Goal: Task Accomplishment & Management: Use online tool/utility

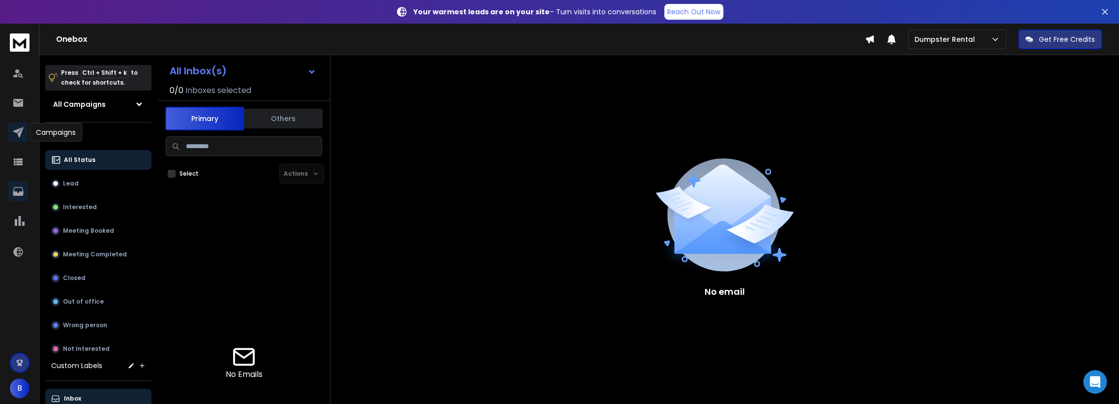
click at [20, 134] on icon at bounding box center [18, 132] width 10 height 10
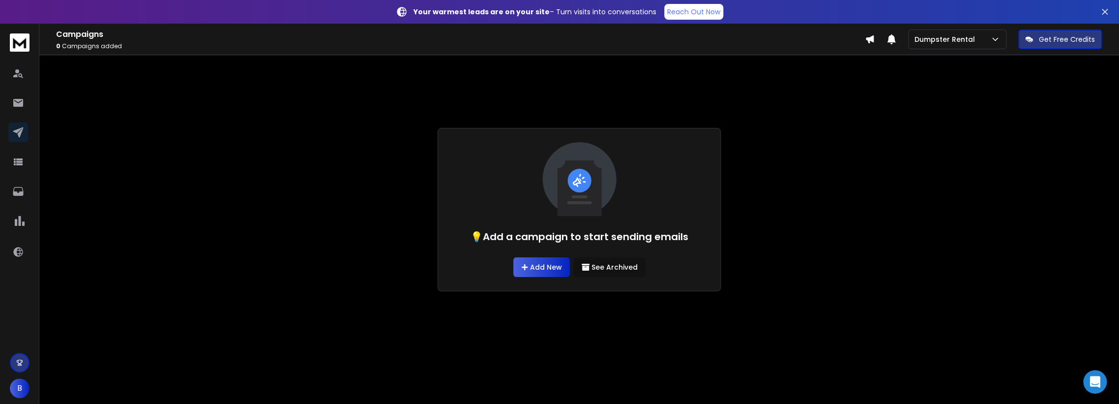
click at [539, 259] on link "Add New" at bounding box center [541, 267] width 57 height 20
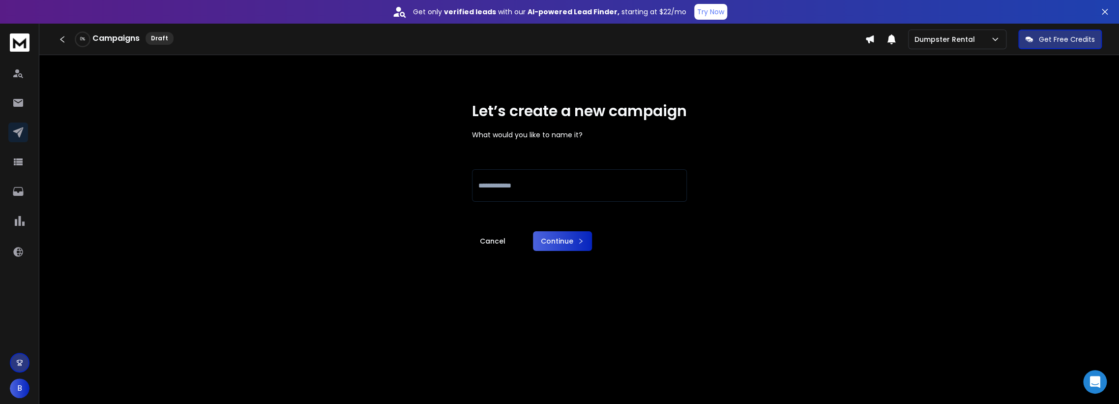
click at [510, 135] on p "What would you like to name it?" at bounding box center [579, 135] width 215 height 10
click at [521, 187] on input at bounding box center [579, 185] width 215 height 32
type input "**********"
click at [556, 241] on button "Continue" at bounding box center [562, 241] width 59 height 20
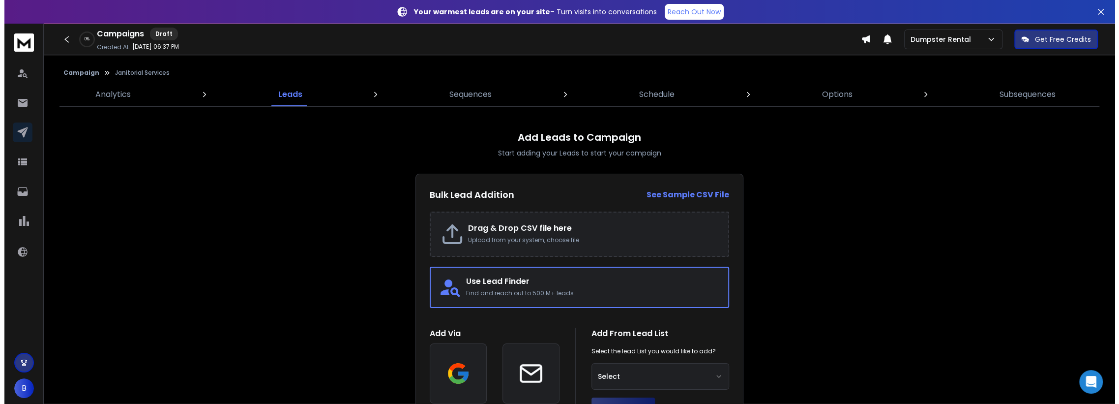
scroll to position [42, 0]
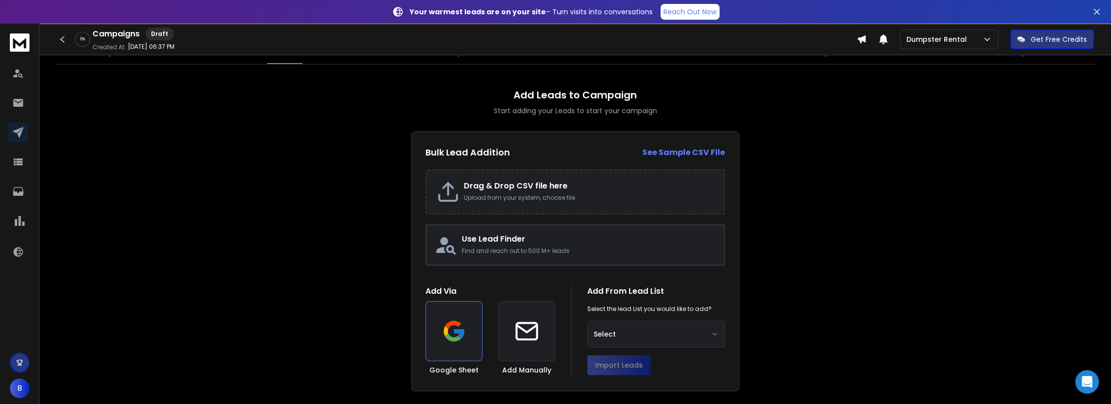
click at [471, 328] on div at bounding box center [453, 331] width 57 height 60
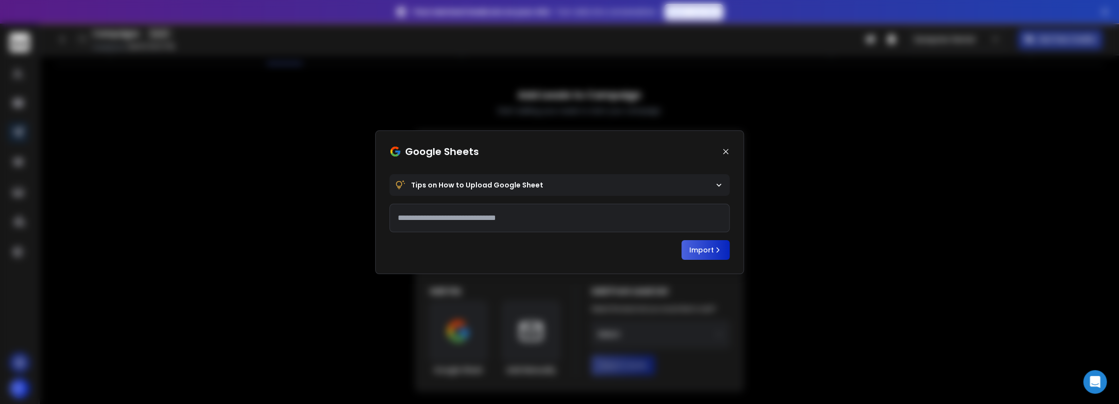
click at [521, 204] on input at bounding box center [559, 218] width 340 height 29
paste input "**********"
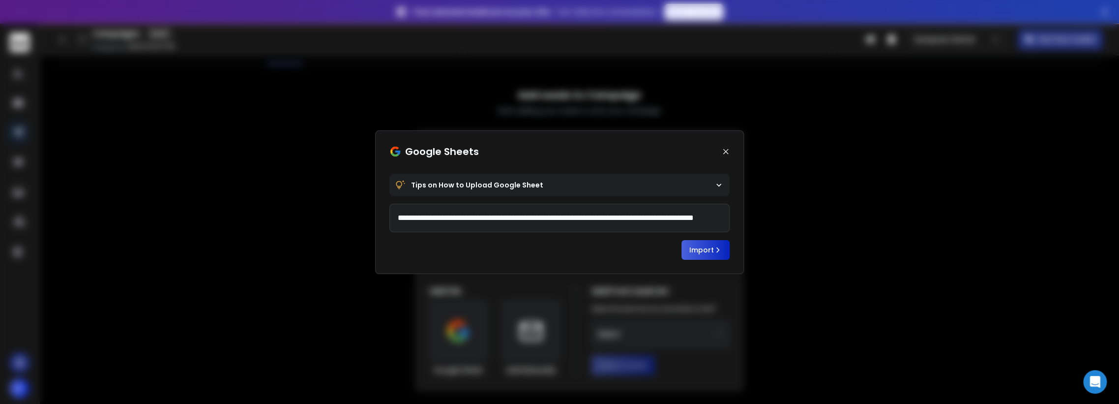
scroll to position [0, 131]
type input "**********"
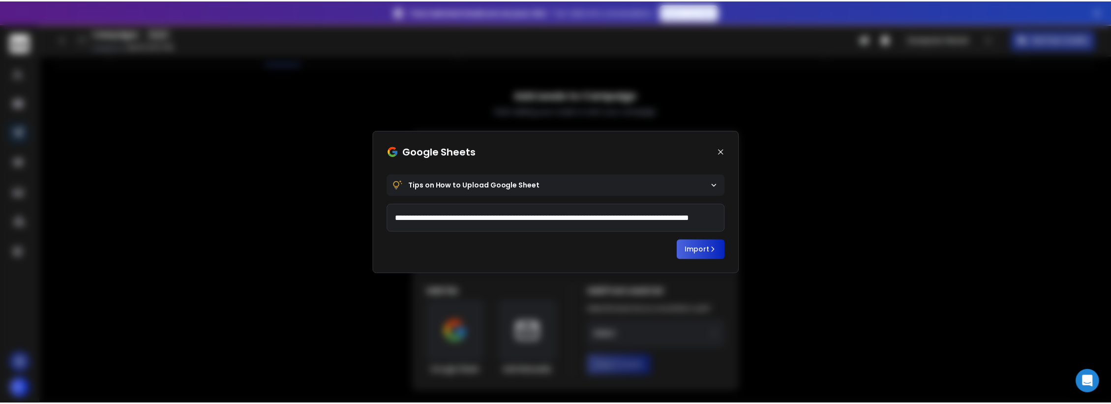
scroll to position [0, 0]
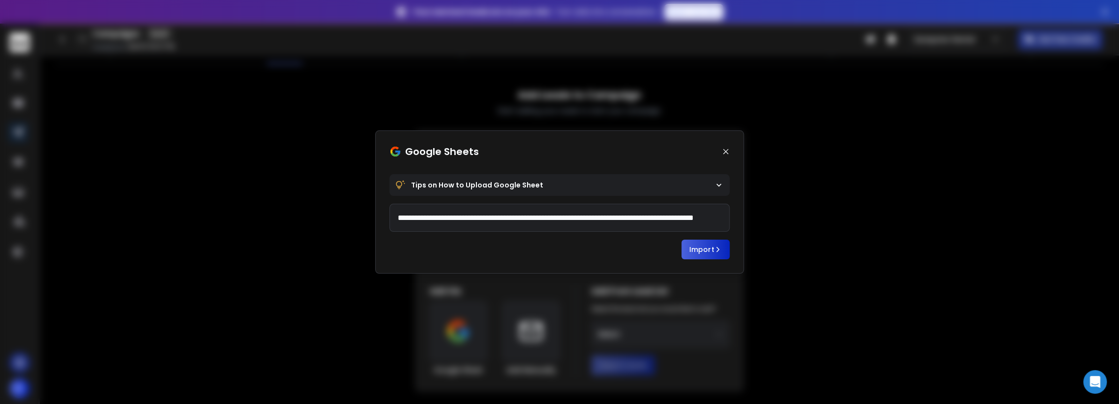
click at [714, 249] on icon at bounding box center [718, 249] width 8 height 8
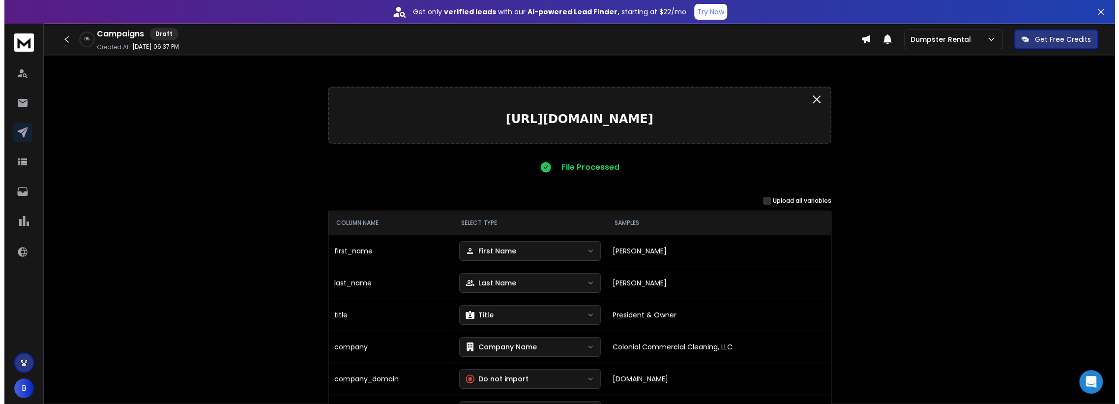
scroll to position [109, 0]
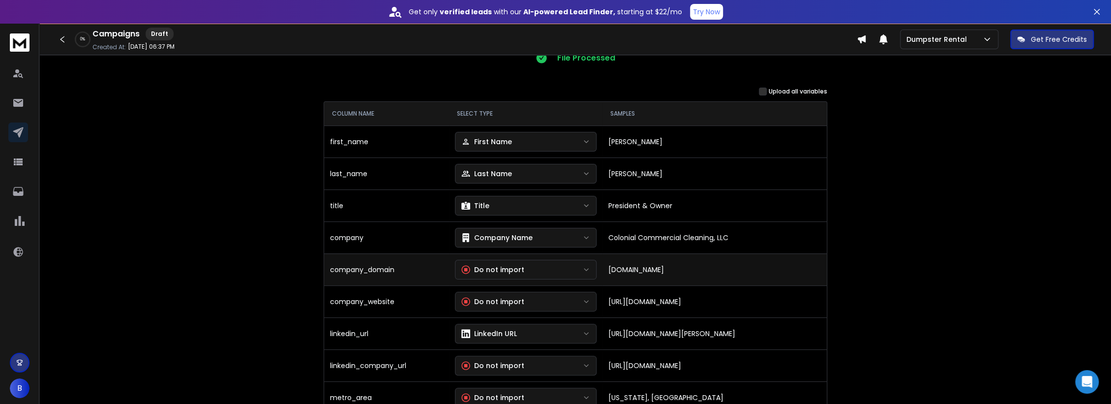
click at [513, 274] on div "Do not import" at bounding box center [492, 270] width 63 height 10
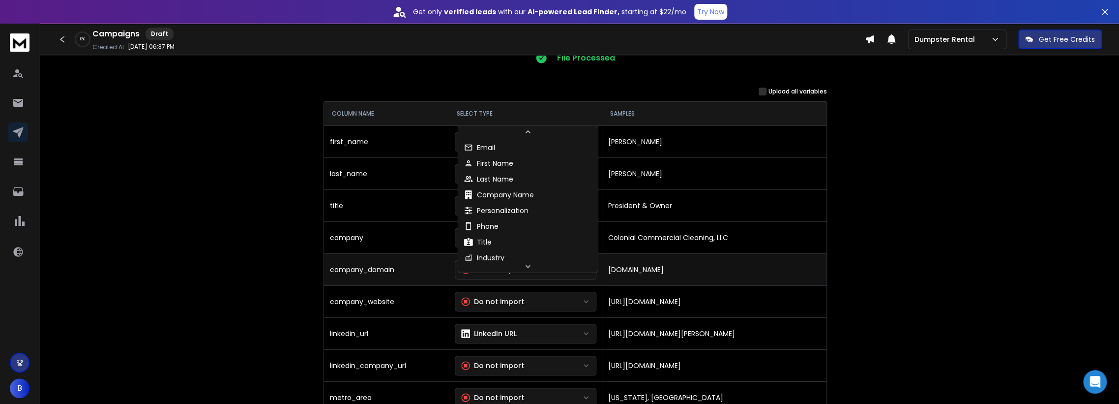
scroll to position [99, 0]
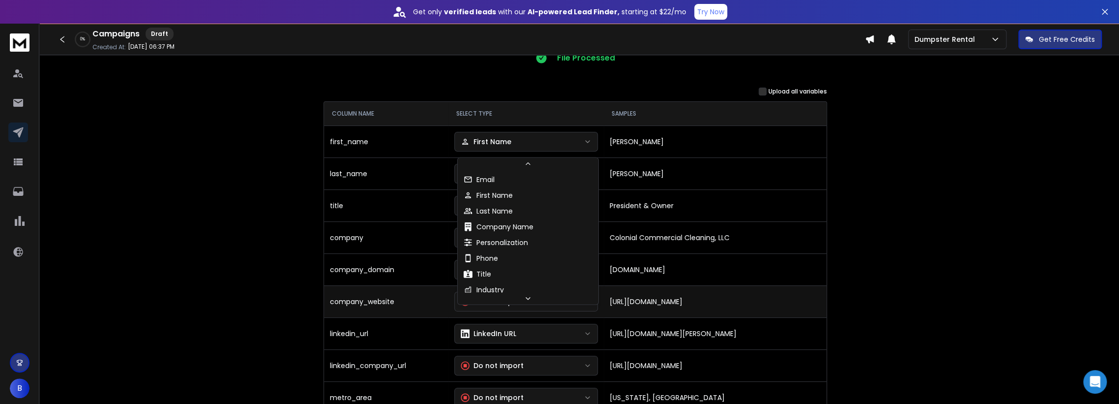
click at [529, 311] on button "Do not import" at bounding box center [526, 302] width 144 height 20
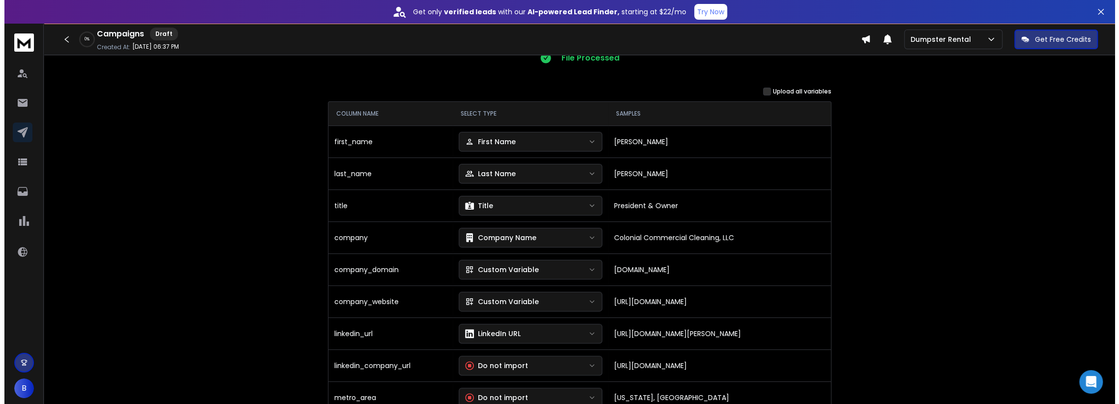
scroll to position [218, 0]
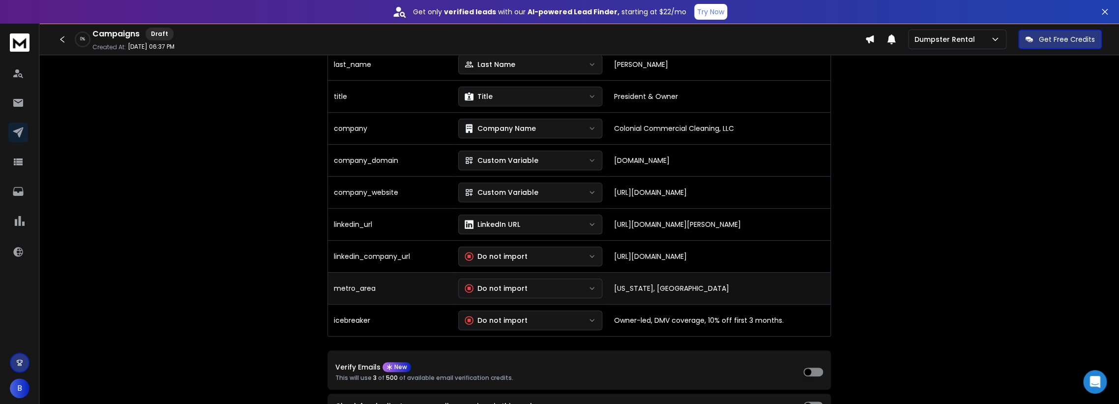
click at [542, 298] on button "Do not import" at bounding box center [530, 288] width 144 height 20
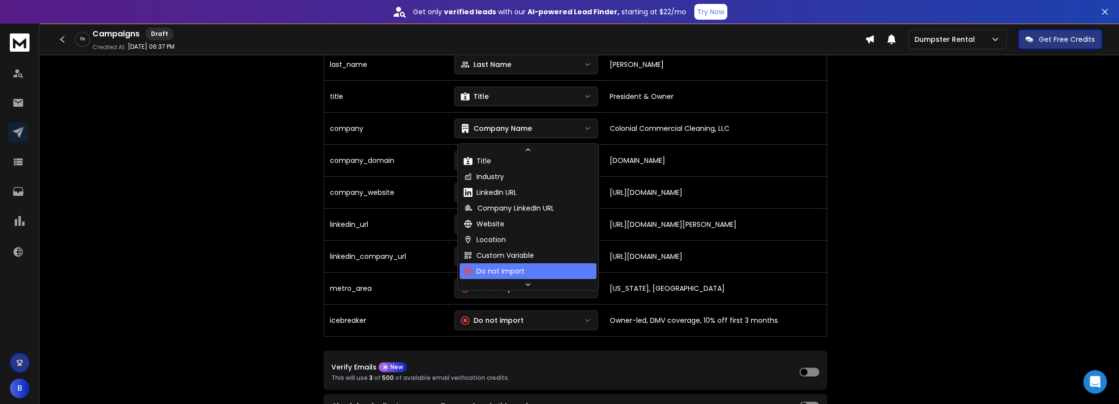
scroll to position [89, 0]
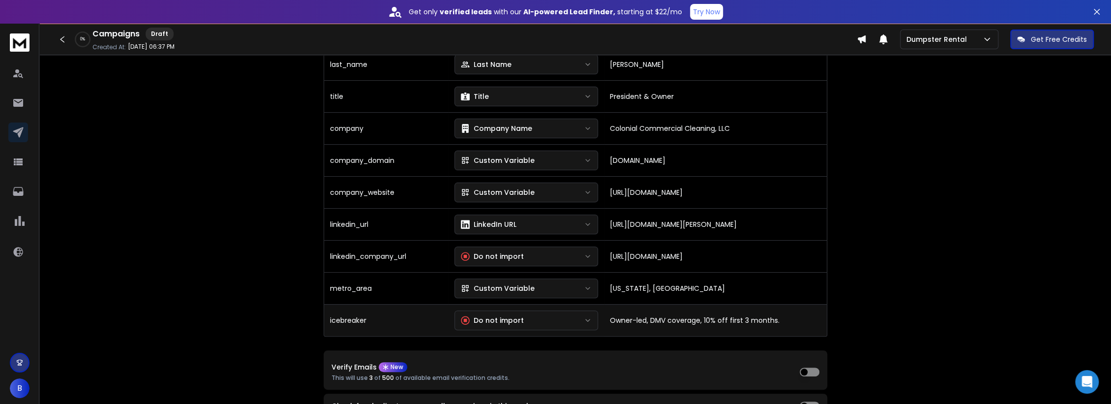
click at [523, 325] on div "Do not import" at bounding box center [492, 320] width 63 height 10
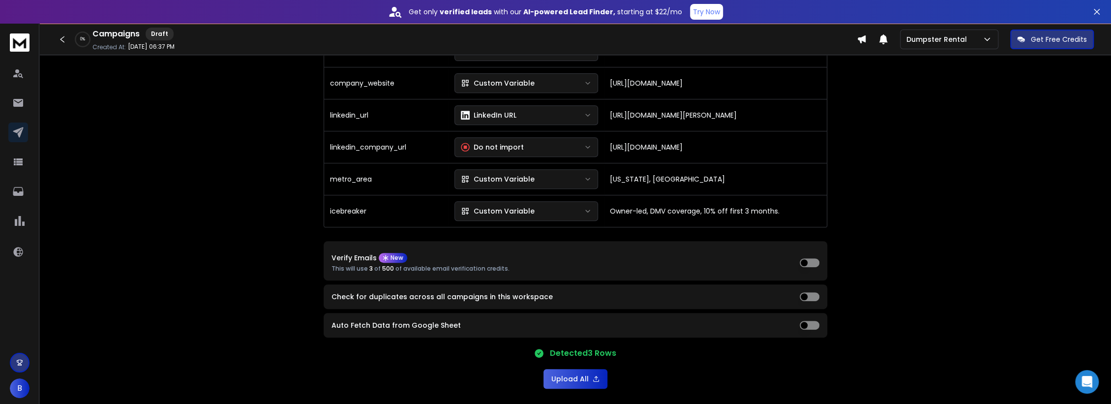
scroll to position [342, 0]
click at [812, 259] on button "Verify Emails New This will use 3 of 500 of available email verification credit…" at bounding box center [810, 262] width 20 height 9
click at [810, 322] on button "Auto Fetch Data from Google Sheet" at bounding box center [810, 324] width 20 height 9
click at [585, 374] on button "Upload All" at bounding box center [575, 378] width 64 height 20
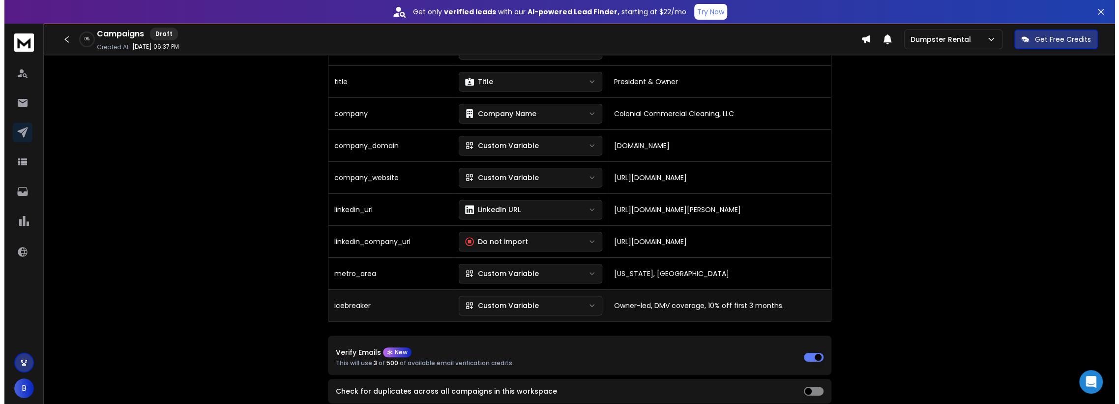
scroll to position [178, 0]
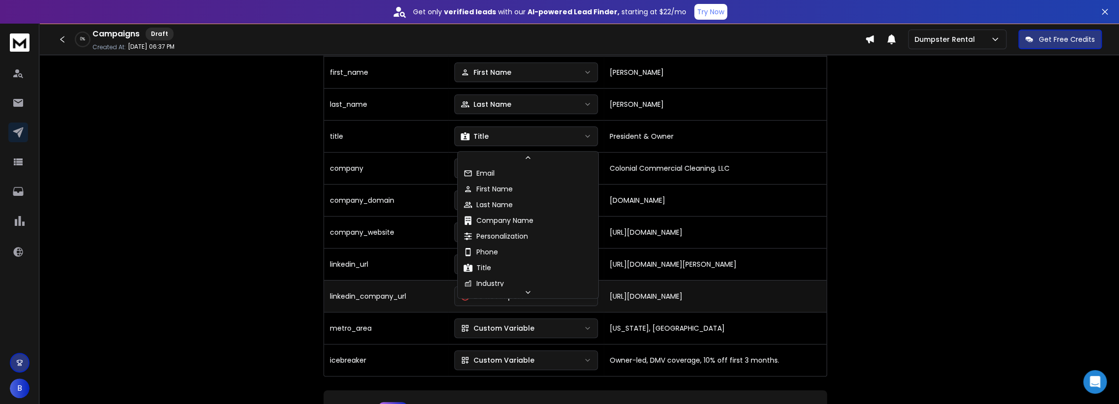
click at [530, 306] on button "Do not import" at bounding box center [526, 296] width 144 height 20
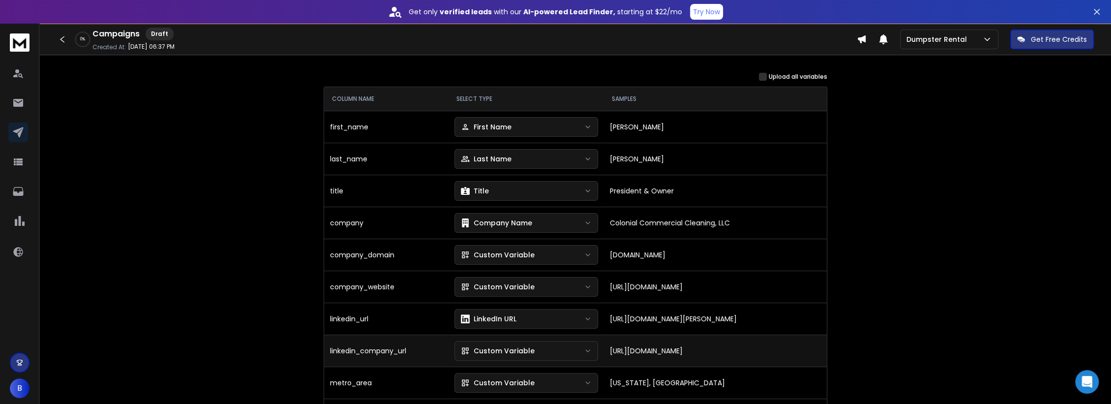
scroll to position [69, 0]
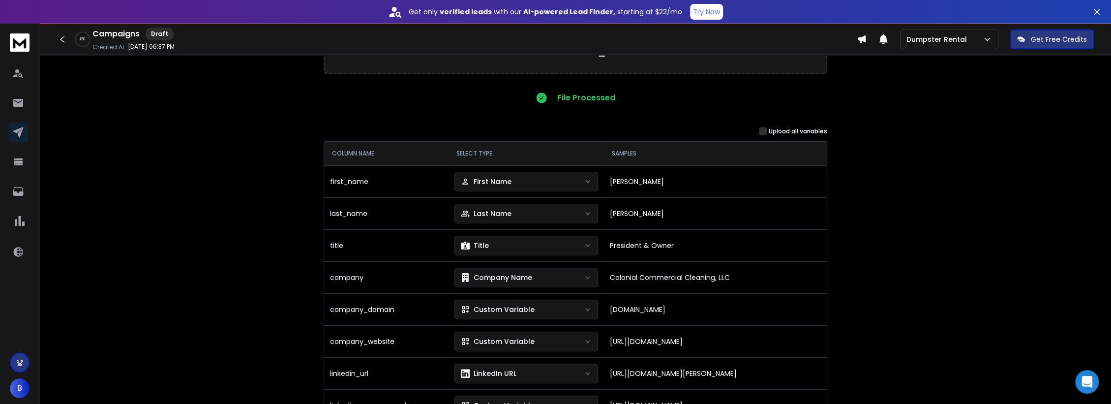
click at [763, 135] on button "Upload all variables" at bounding box center [763, 131] width 8 height 8
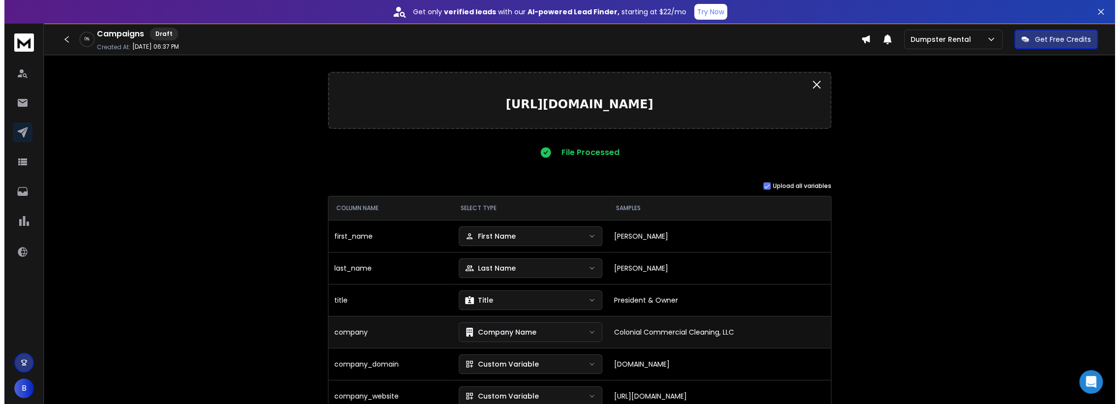
scroll to position [0, 0]
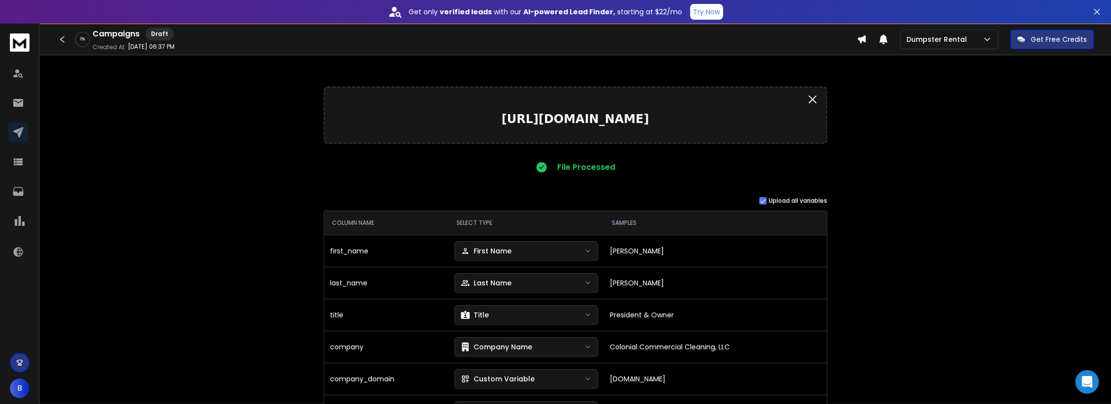
click at [813, 95] on icon at bounding box center [812, 99] width 12 height 12
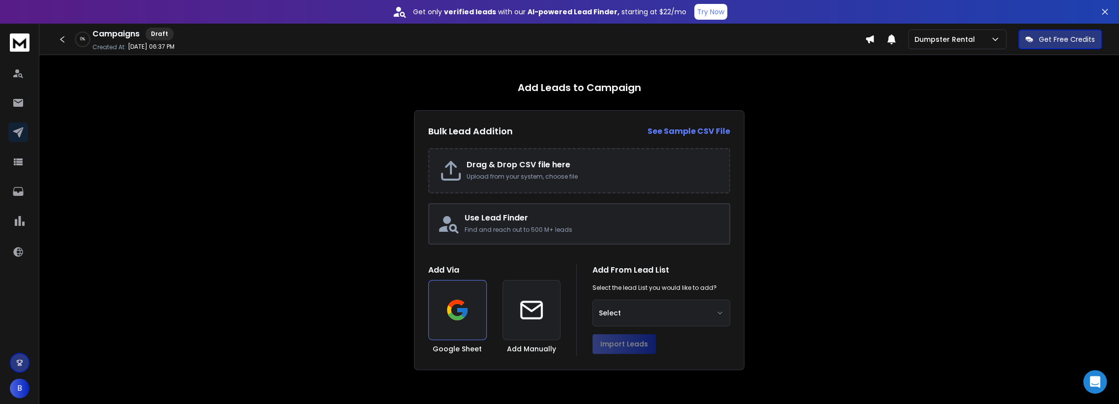
click at [474, 320] on div at bounding box center [457, 310] width 59 height 60
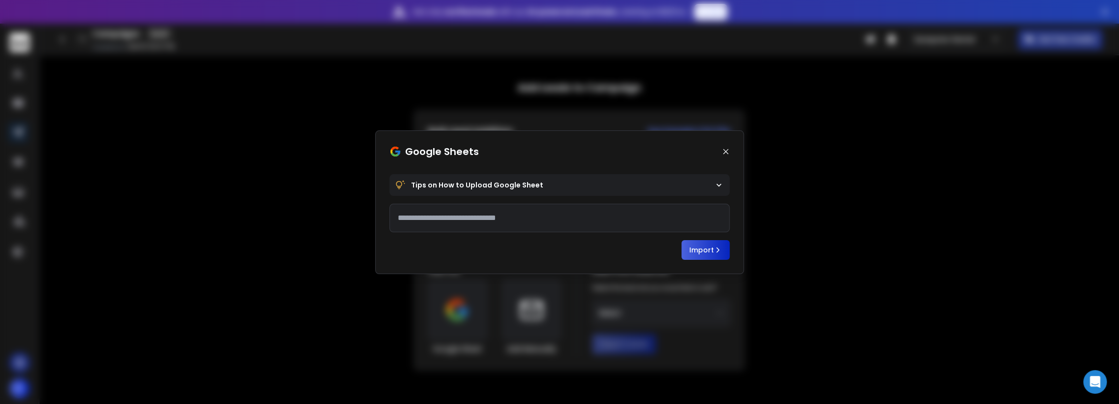
click at [444, 224] on input at bounding box center [559, 218] width 340 height 29
paste input "**********"
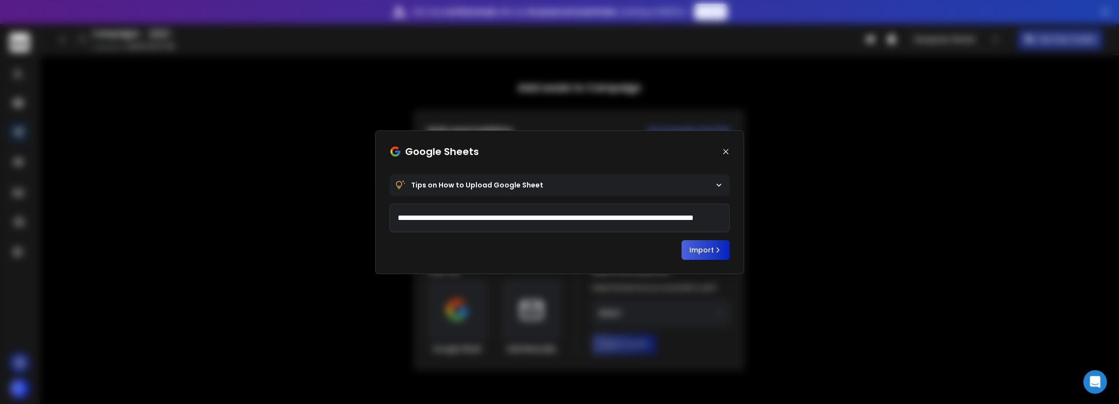
scroll to position [0, 131]
type input "**********"
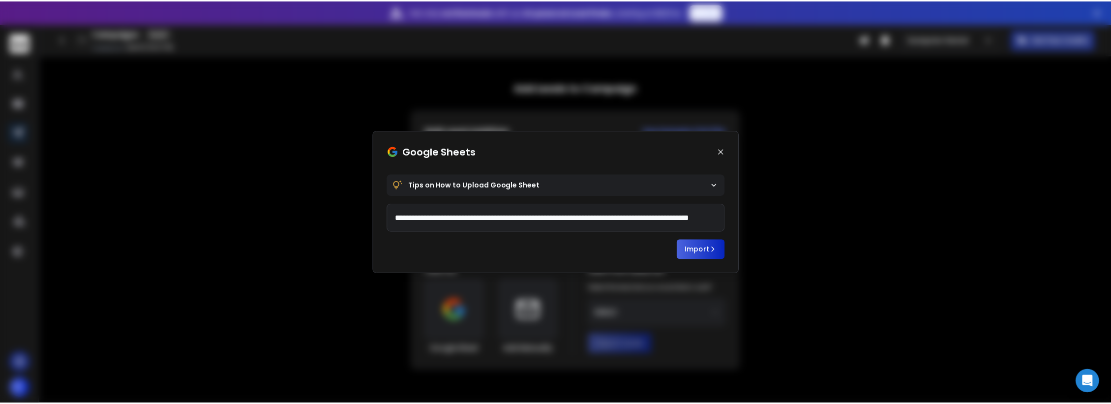
scroll to position [0, 0]
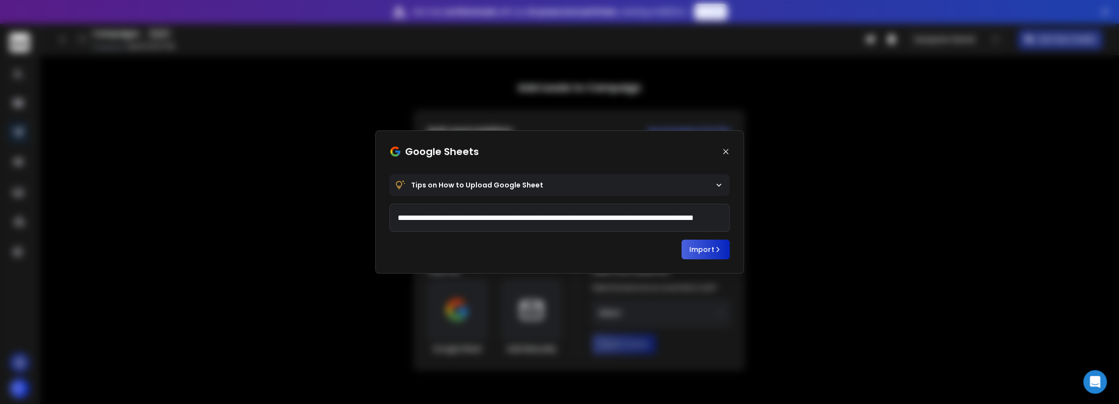
click at [716, 247] on icon at bounding box center [718, 249] width 8 height 8
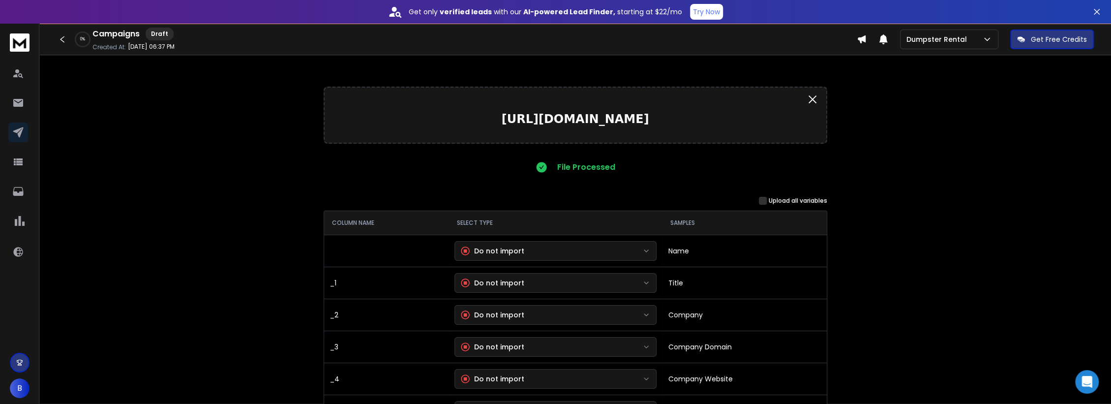
click at [815, 98] on icon at bounding box center [812, 99] width 12 height 12
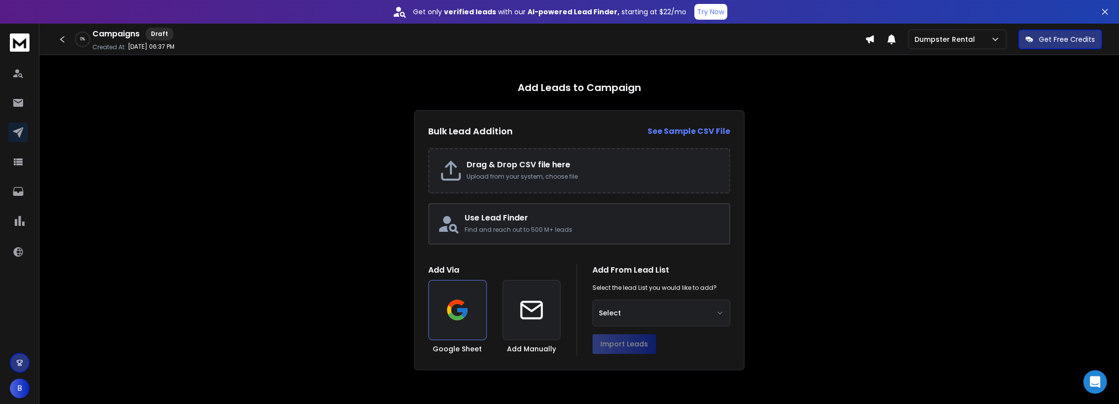
click at [465, 317] on icon at bounding box center [457, 310] width 25 height 30
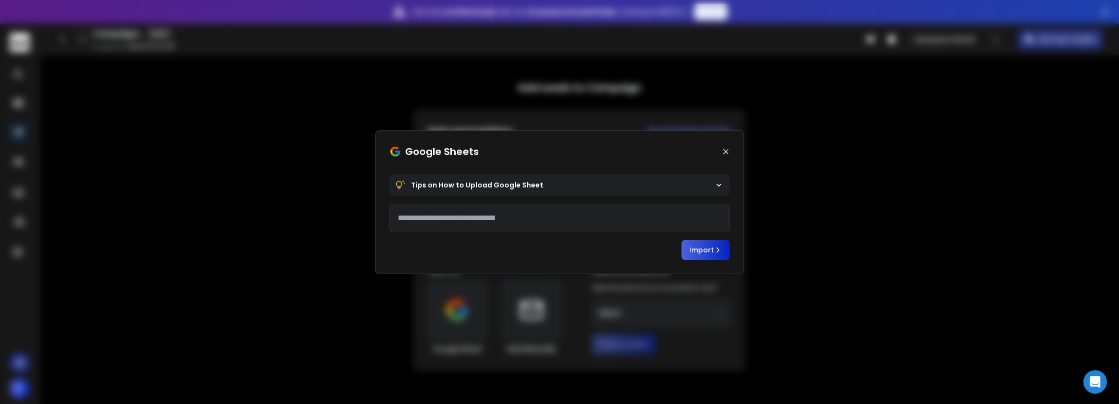
click at [504, 218] on input at bounding box center [559, 218] width 340 height 29
paste input "**********"
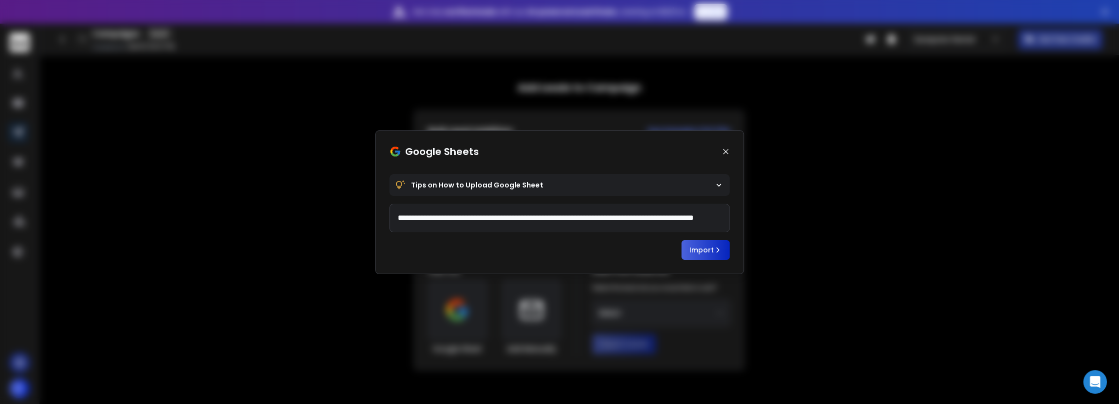
scroll to position [0, 131]
type input "**********"
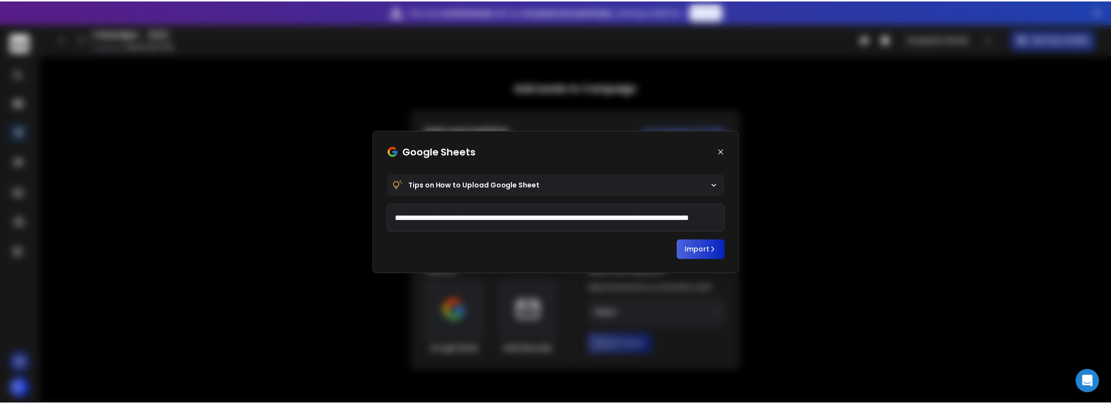
scroll to position [0, 0]
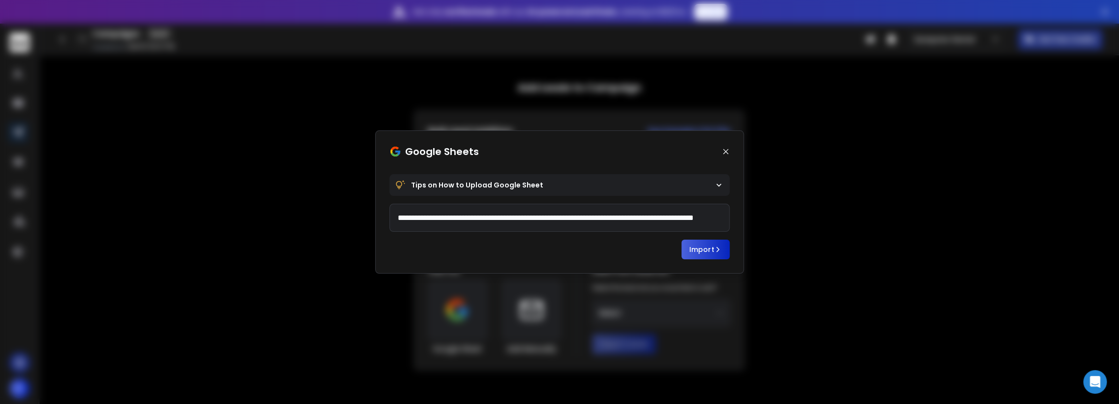
click at [706, 245] on button "Import" at bounding box center [706, 249] width 48 height 20
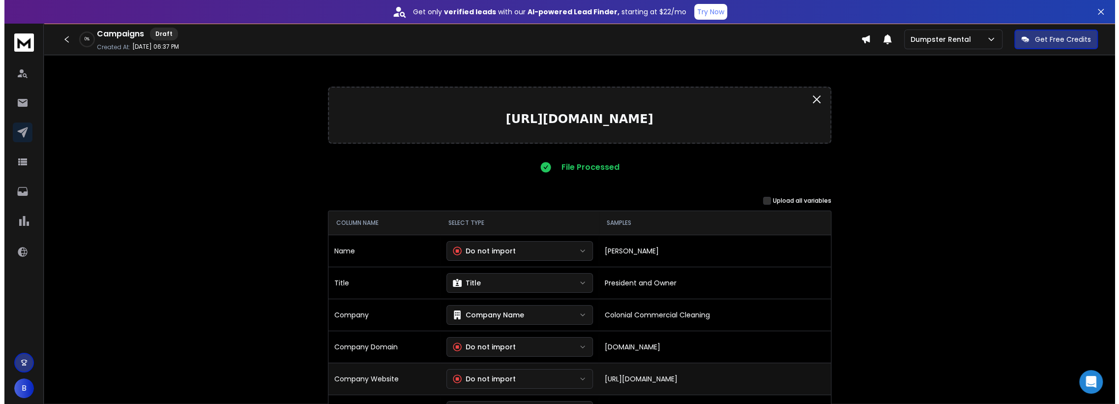
scroll to position [55, 0]
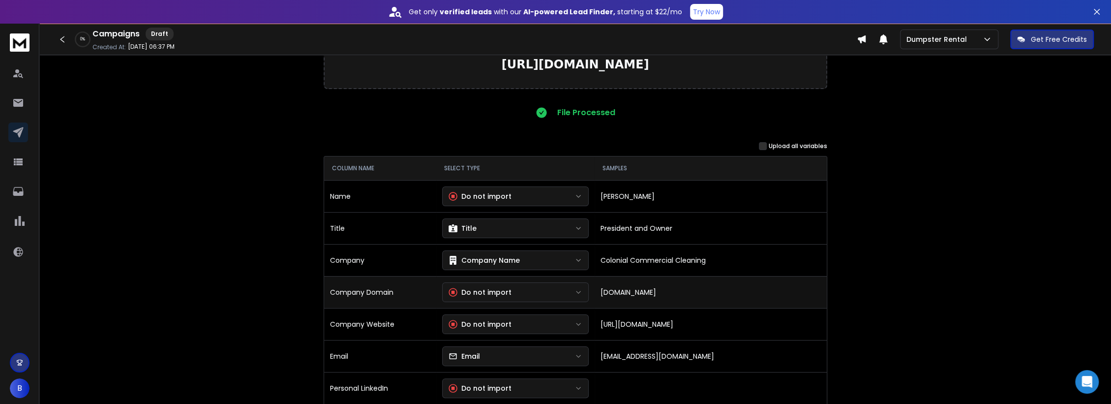
click at [576, 296] on icon "button" at bounding box center [578, 292] width 8 height 8
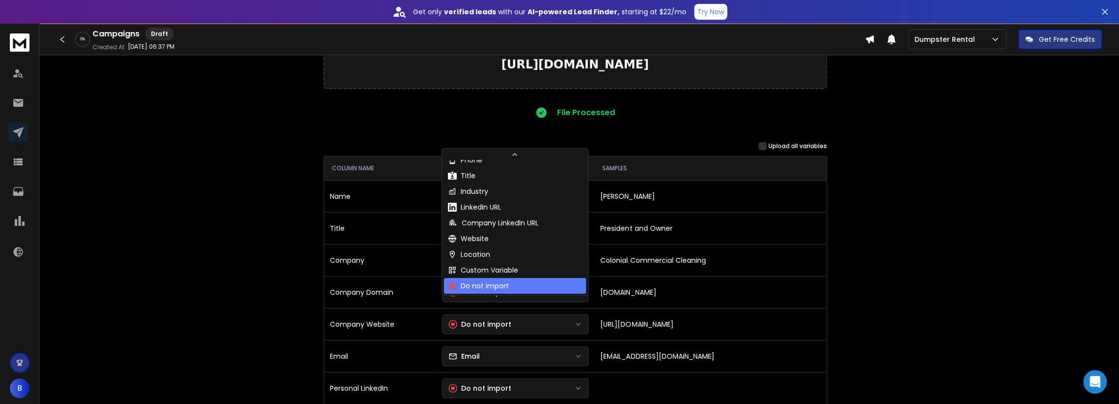
scroll to position [0, 0]
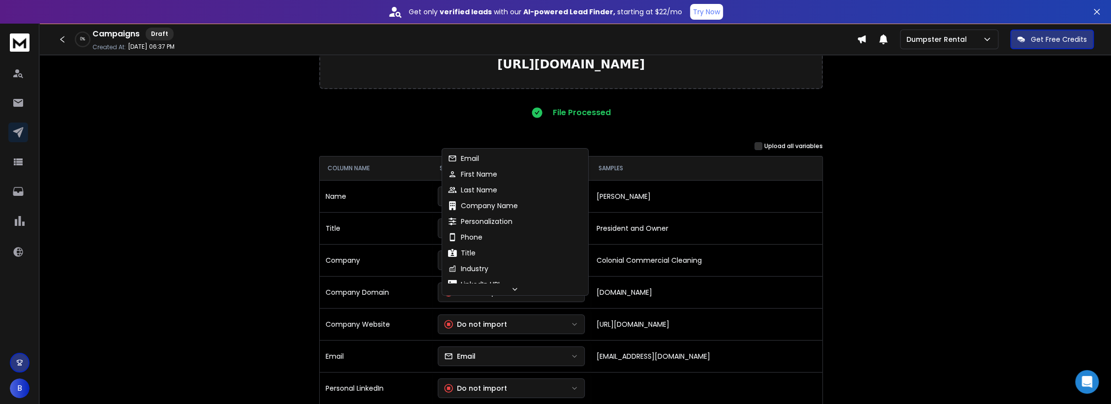
click at [317, 304] on div "[URL][DOMAIN_NAME] File Processed Upload all variables COLUMN NAME SELECT TYPE …" at bounding box center [551, 307] width 1102 height 676
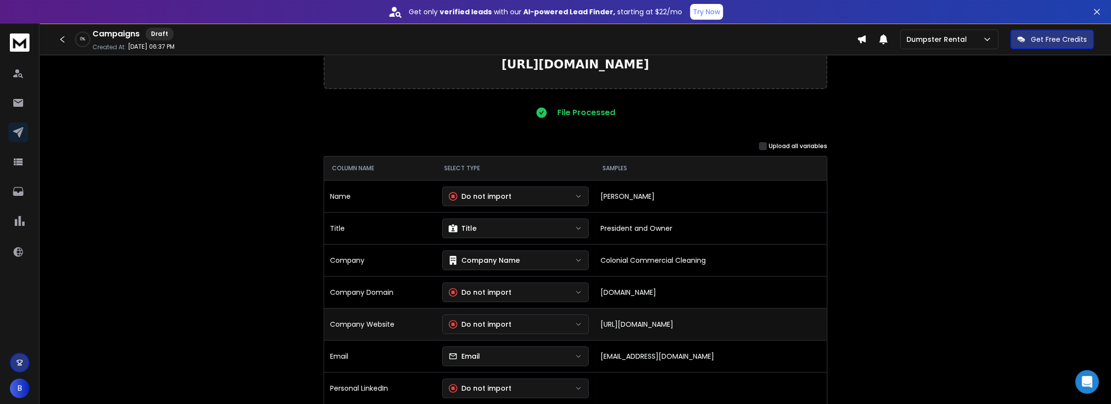
click at [520, 334] on button "Do not import" at bounding box center [515, 324] width 147 height 20
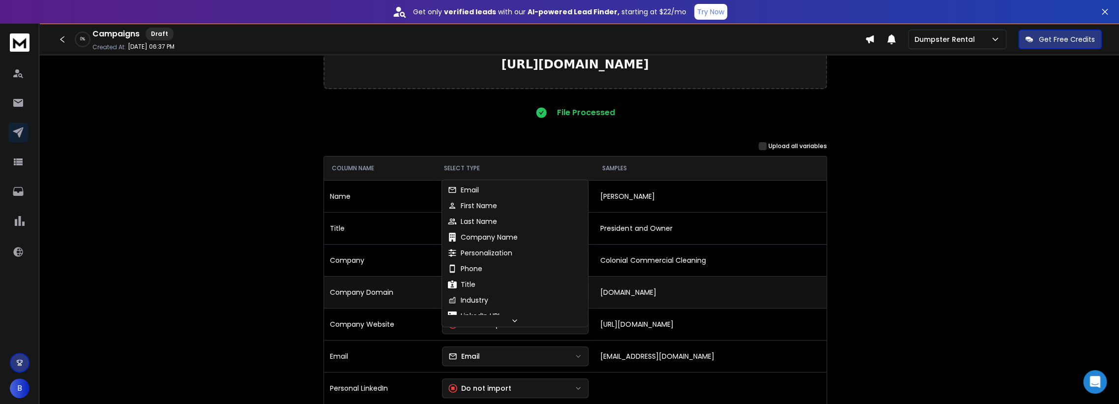
click at [378, 296] on td "Company Domain" at bounding box center [380, 292] width 112 height 32
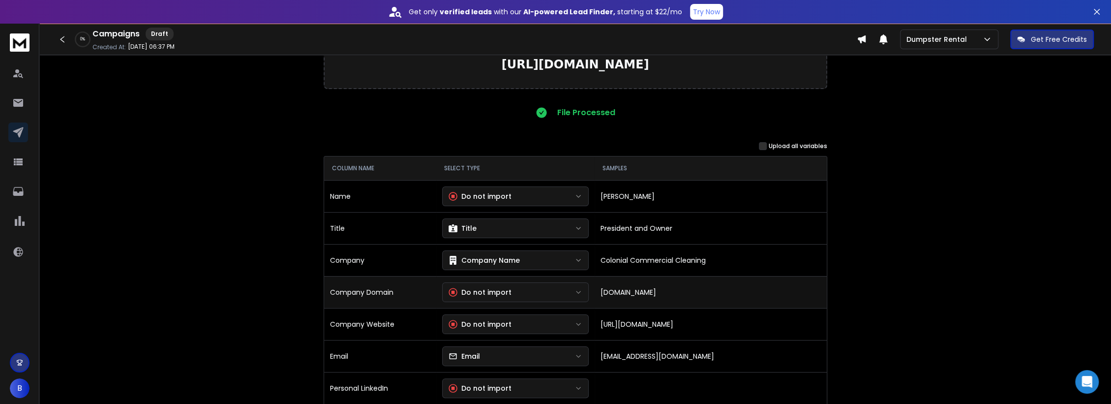
click at [515, 300] on button "Do not import" at bounding box center [515, 292] width 147 height 20
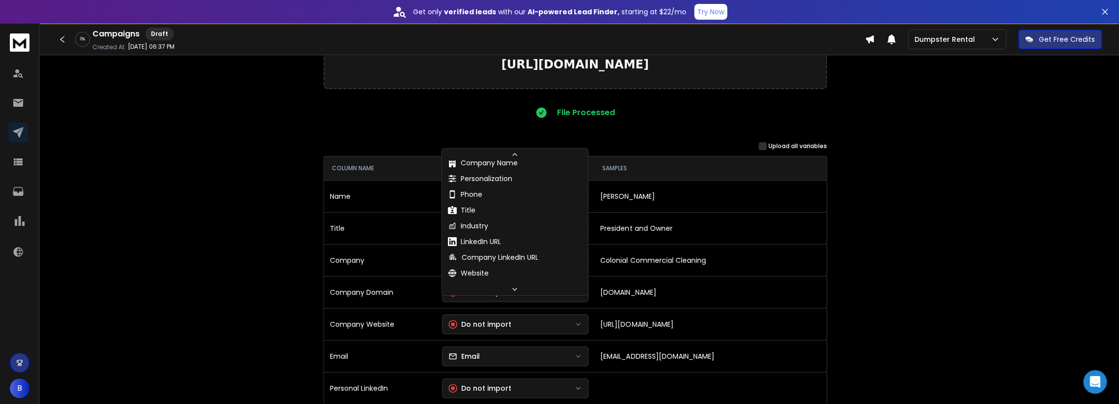
scroll to position [89, 0]
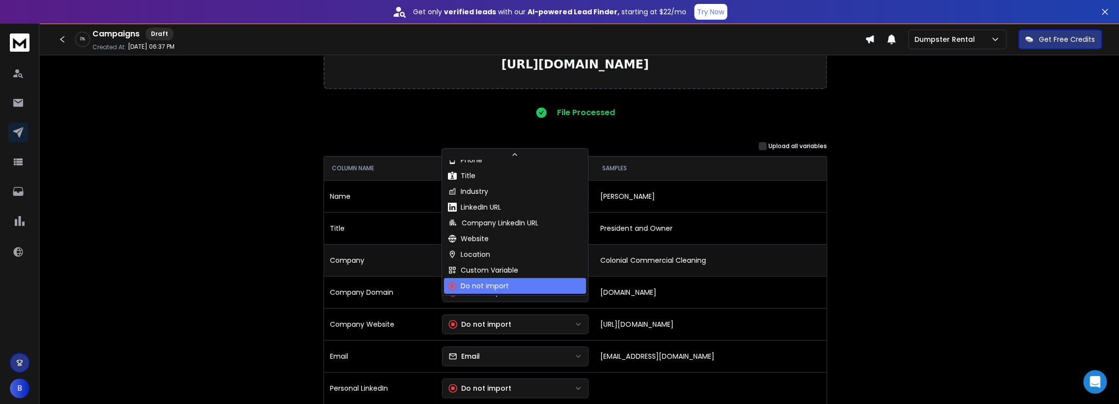
click at [433, 276] on td "Company" at bounding box center [380, 260] width 112 height 32
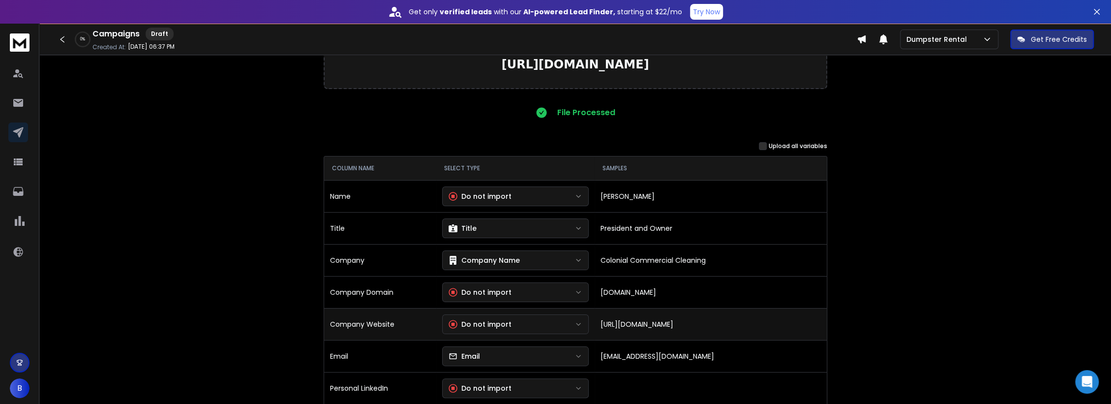
click at [474, 334] on button "Do not import" at bounding box center [515, 324] width 147 height 20
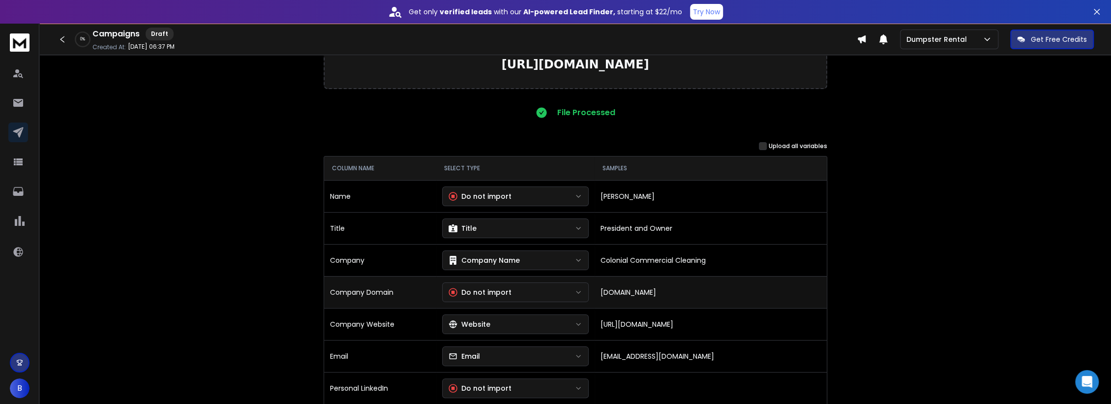
click at [521, 302] on button "Do not import" at bounding box center [515, 292] width 147 height 20
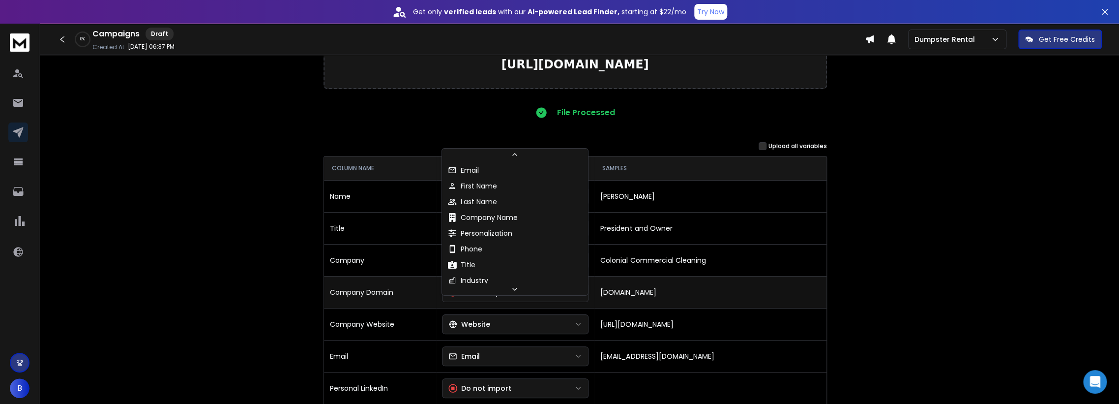
scroll to position [99, 0]
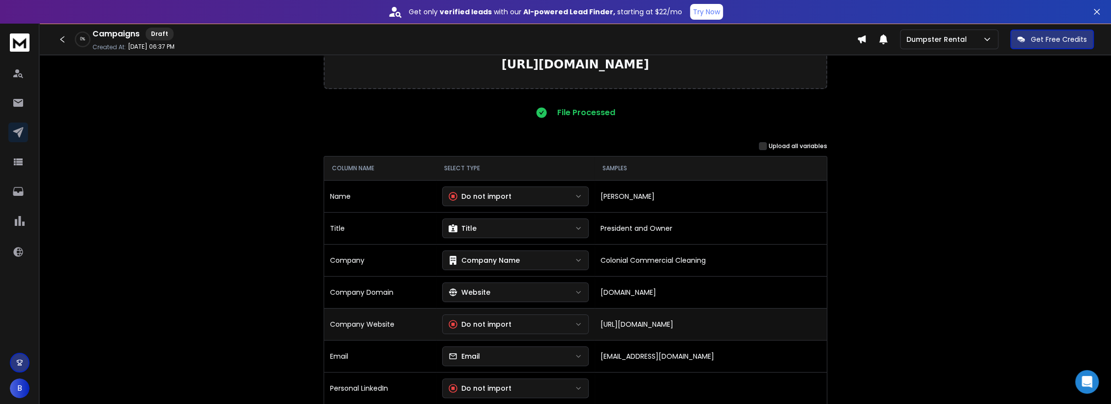
click at [496, 329] on div "Do not import" at bounding box center [479, 324] width 63 height 10
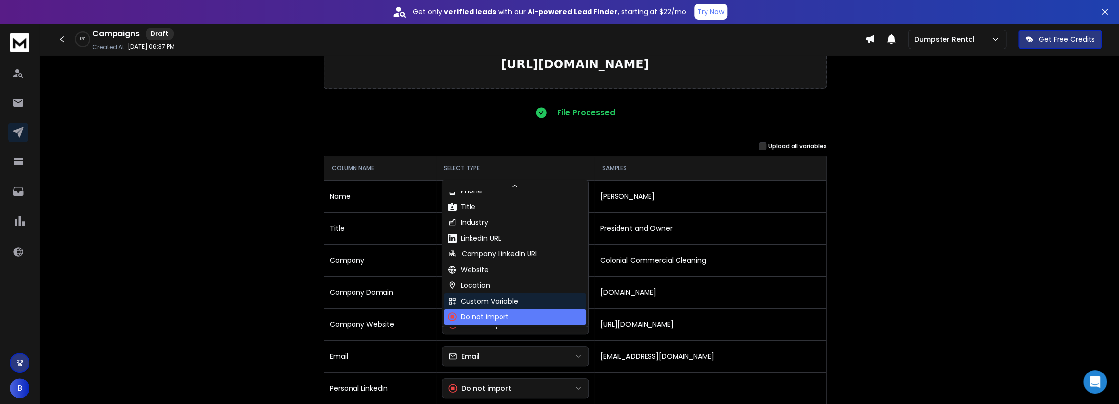
scroll to position [89, 0]
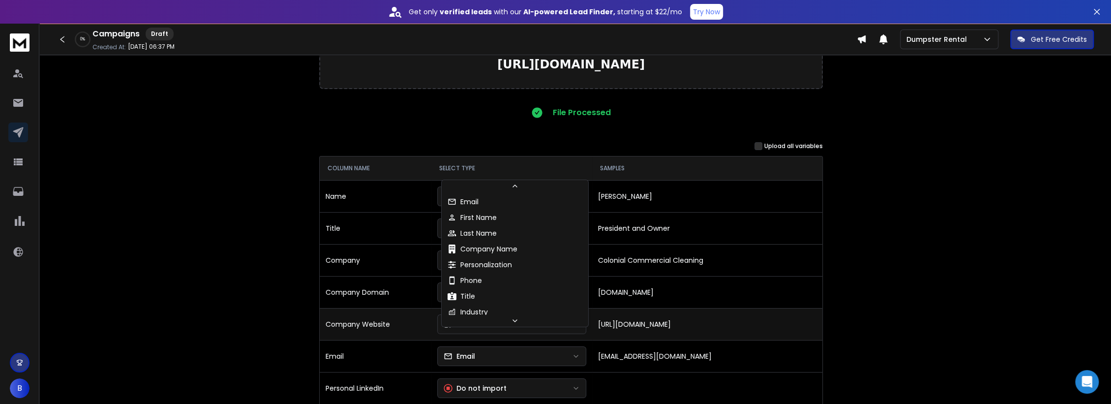
click at [537, 334] on button "Custom Variable" at bounding box center [511, 324] width 149 height 20
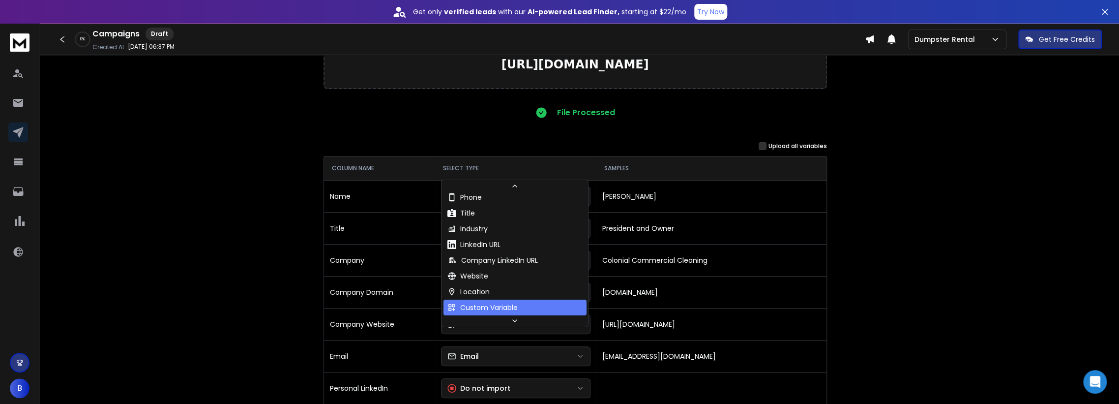
scroll to position [99, 0]
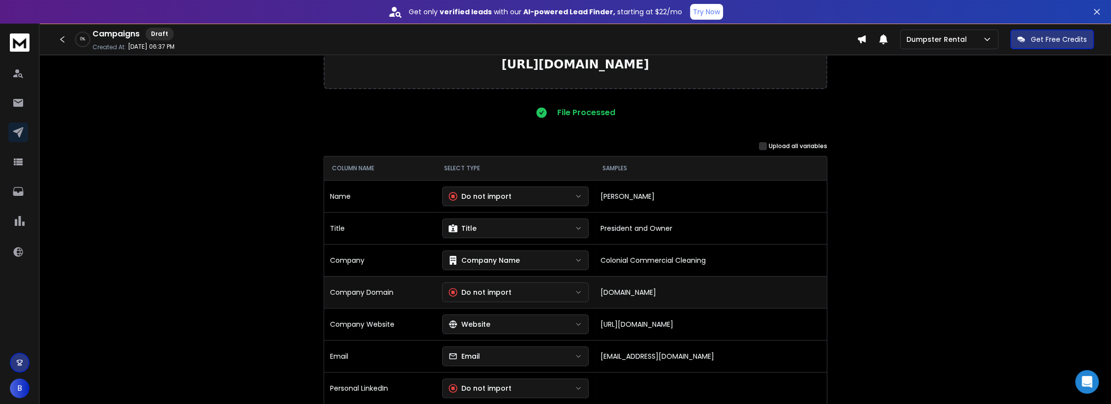
click at [522, 302] on button "Do not import" at bounding box center [515, 292] width 147 height 20
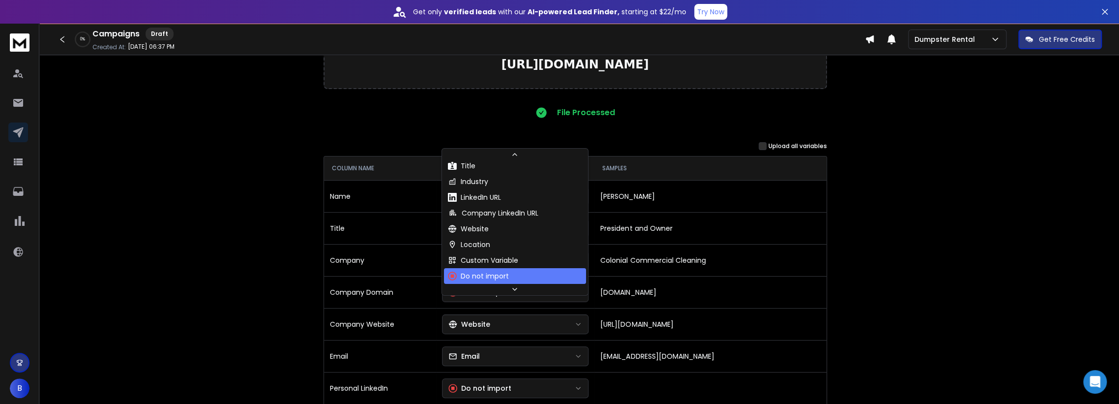
scroll to position [89, 0]
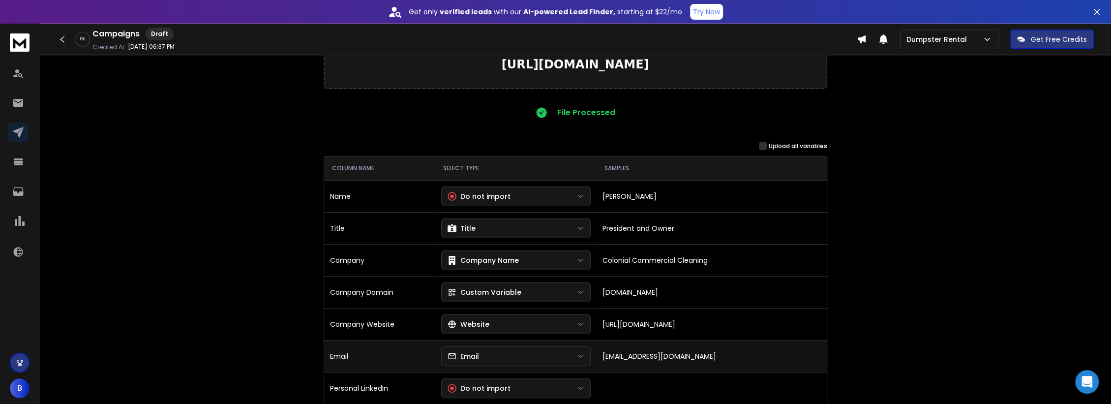
click at [496, 364] on button "Email" at bounding box center [515, 356] width 149 height 20
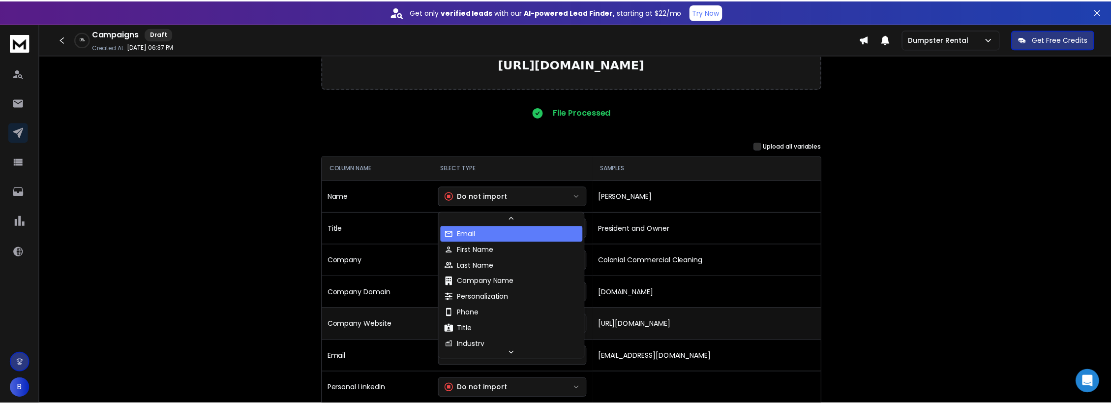
scroll to position [31, 0]
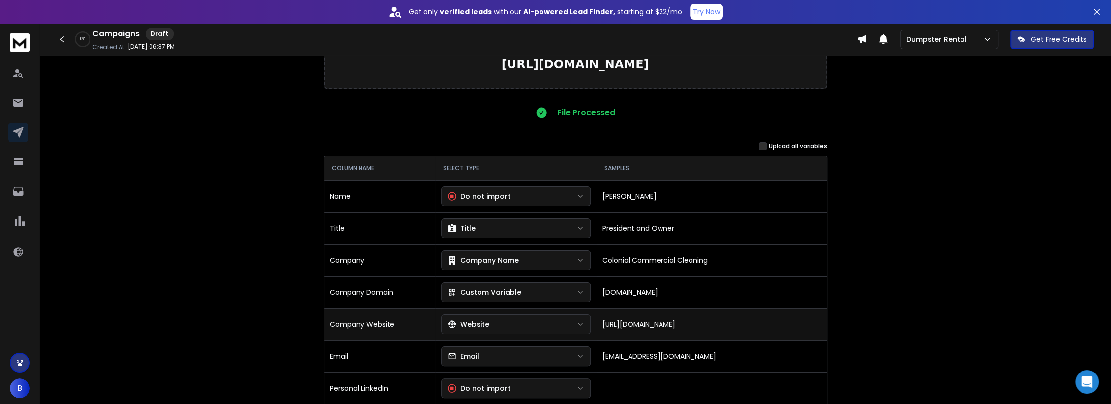
click at [402, 327] on td "Company Website" at bounding box center [380, 324] width 112 height 32
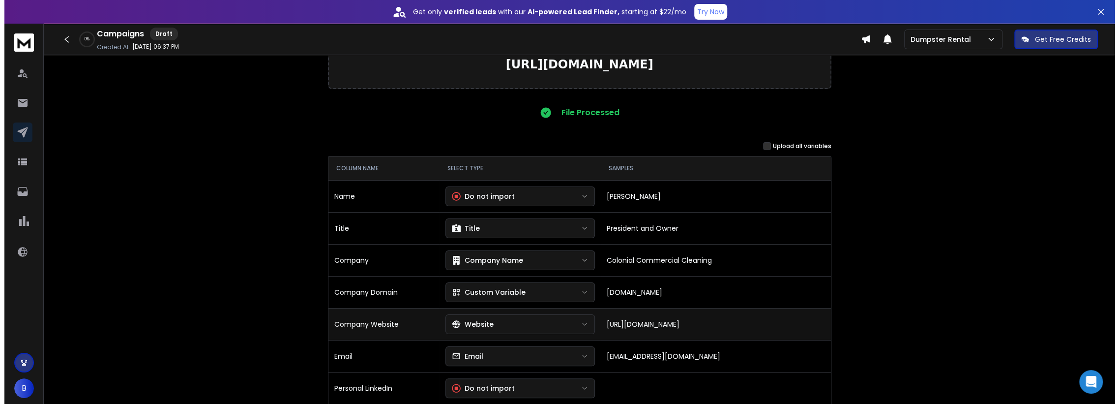
scroll to position [218, 0]
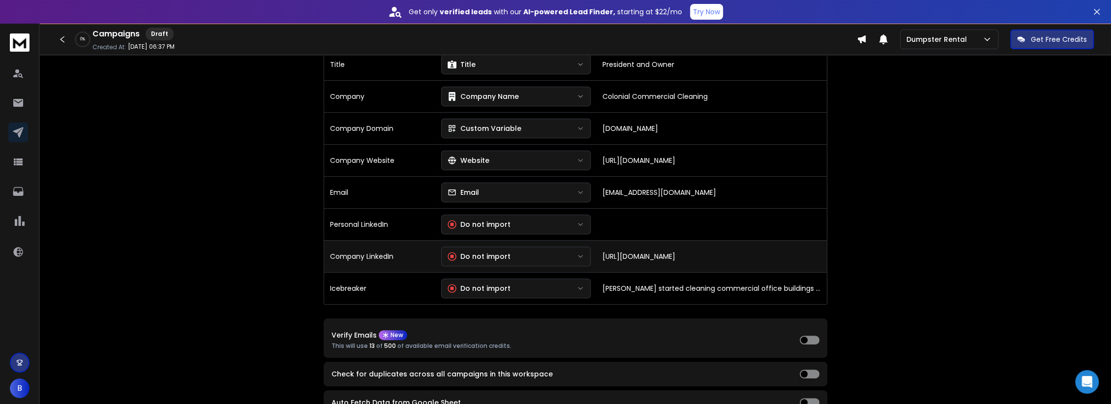
click at [505, 261] on div "Do not import" at bounding box center [478, 256] width 63 height 10
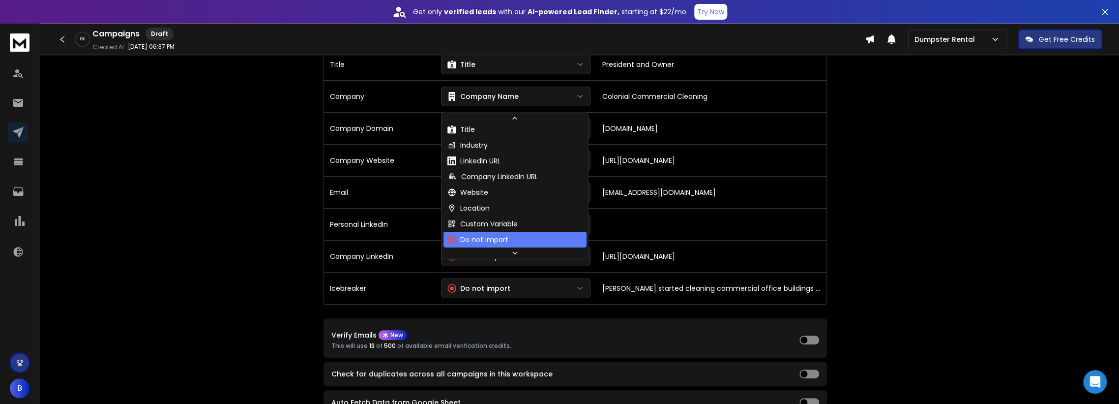
scroll to position [89, 0]
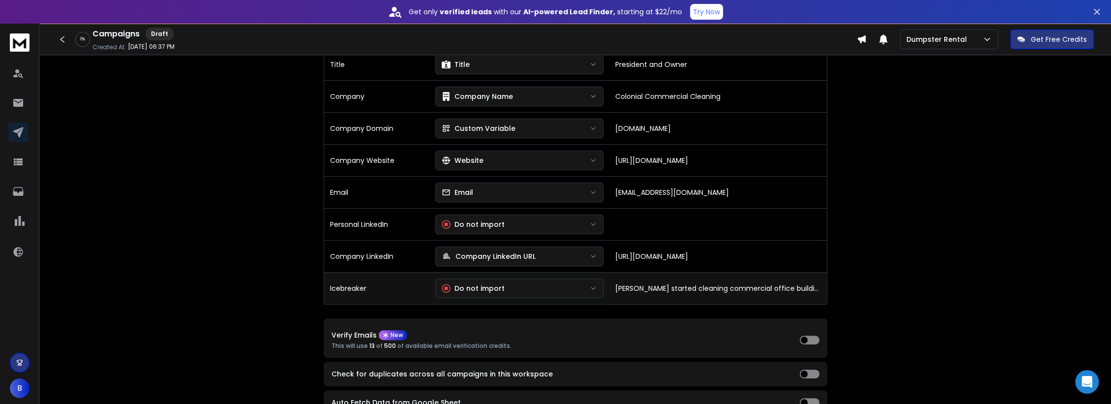
click at [496, 293] on div "Do not import" at bounding box center [473, 288] width 63 height 10
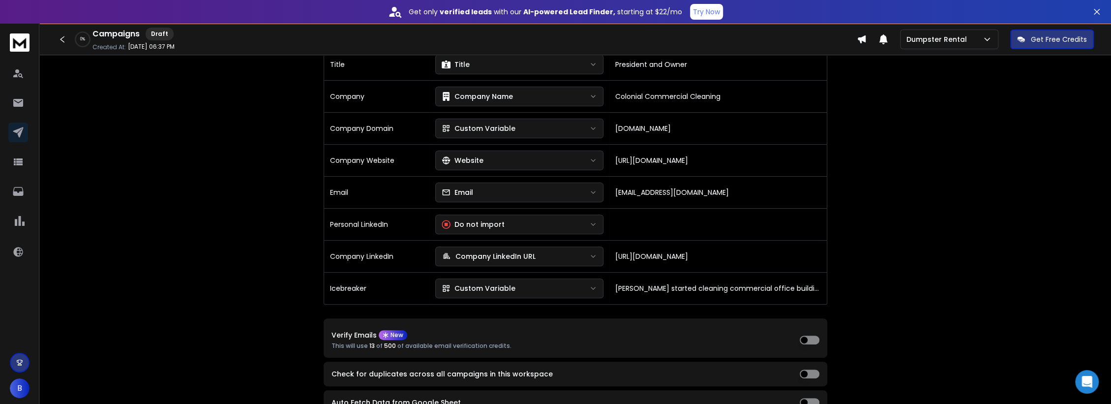
click at [809, 344] on button "Verify Emails New This will use 13 of 500 of available email verification credi…" at bounding box center [810, 339] width 20 height 9
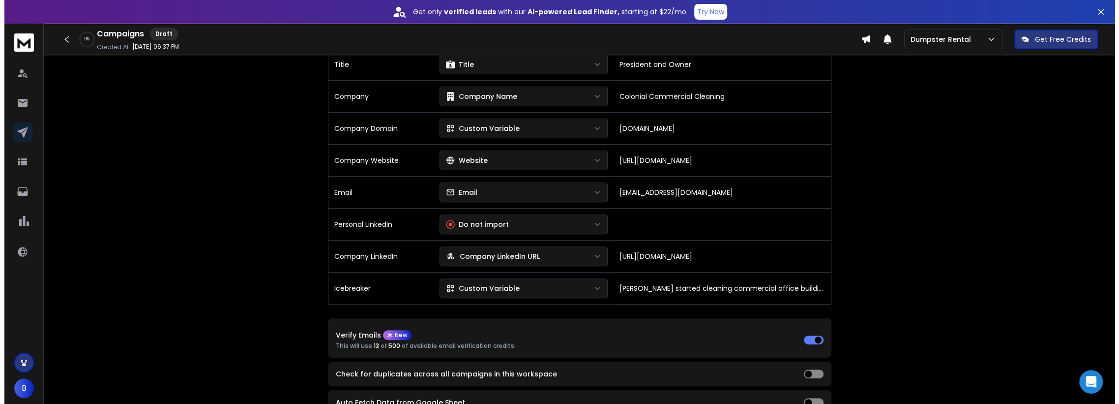
scroll to position [311, 0]
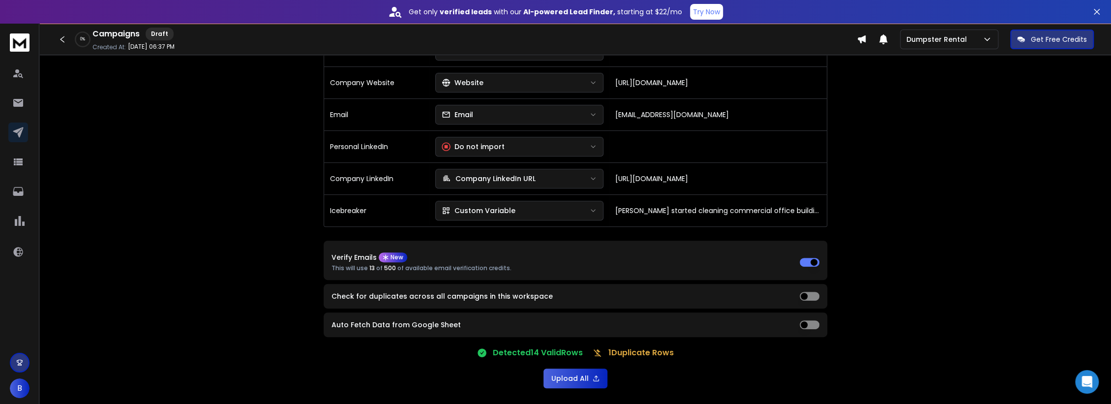
click at [807, 323] on button "Auto Fetch Data from Google Sheet" at bounding box center [810, 324] width 20 height 9
click at [570, 373] on button "Upload All" at bounding box center [575, 378] width 64 height 20
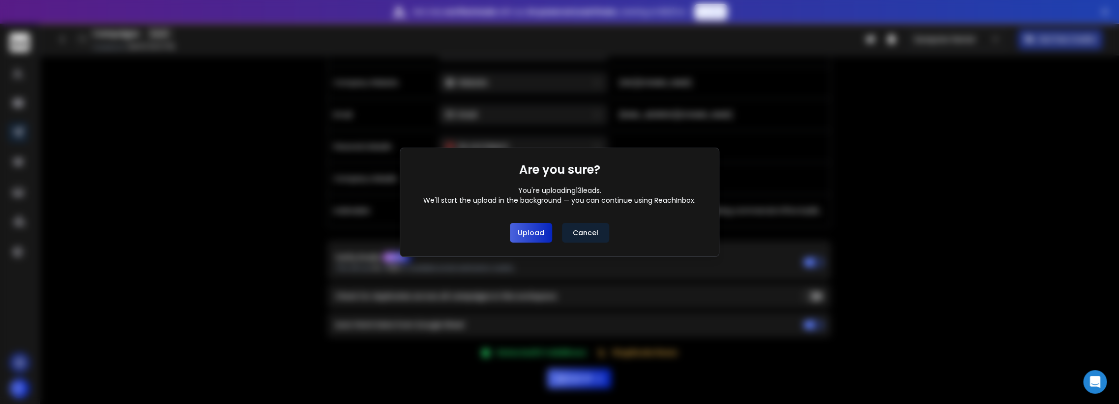
click at [530, 228] on button "Upload" at bounding box center [531, 233] width 42 height 20
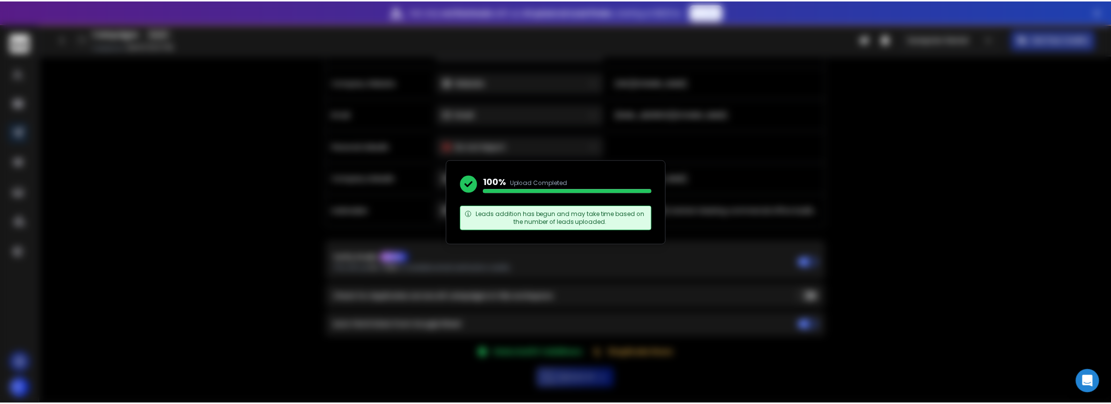
scroll to position [282, 0]
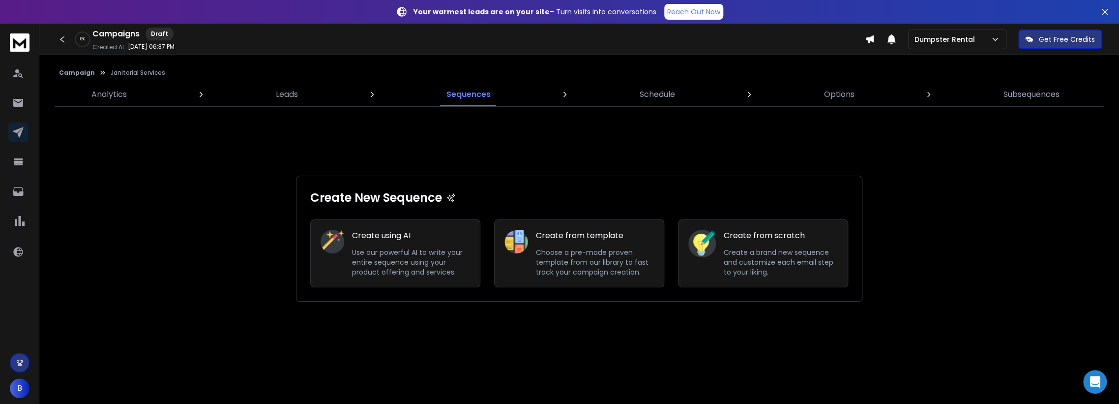
click at [769, 258] on p "Create a brand new sequence and customize each email step to your liking." at bounding box center [781, 262] width 114 height 30
